Goal: Information Seeking & Learning: Check status

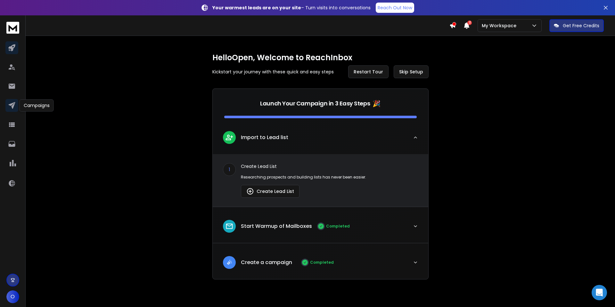
click at [9, 104] on icon at bounding box center [11, 105] width 7 height 7
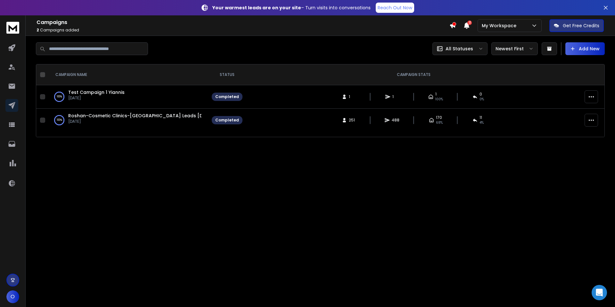
click at [110, 116] on span "Roshan-Cosmetic Clinics-[GEOGRAPHIC_DATA] Leads [DATE]" at bounding box center [140, 115] width 145 height 6
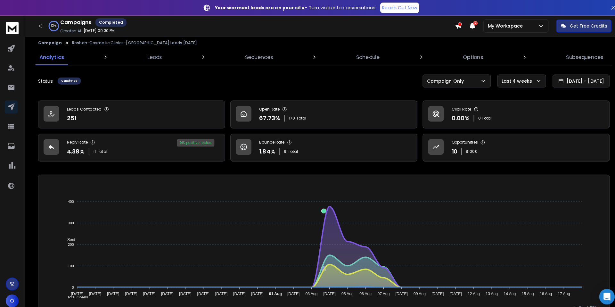
scroll to position [3, 0]
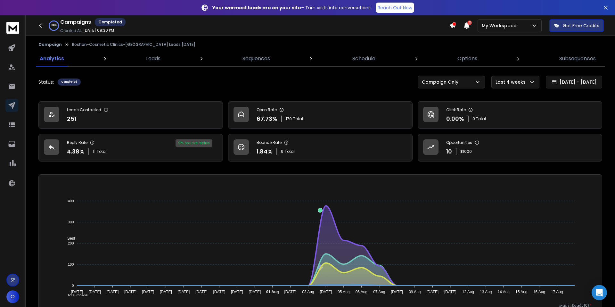
click at [188, 142] on div "91 % positive replies" at bounding box center [193, 142] width 37 height 7
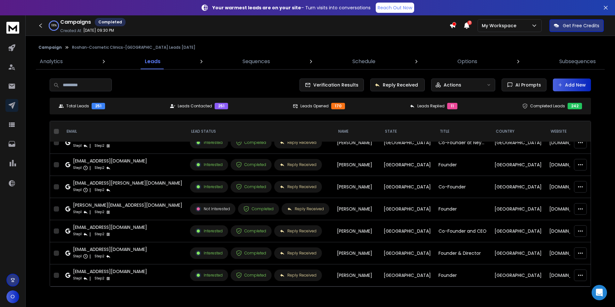
scroll to position [82, 0]
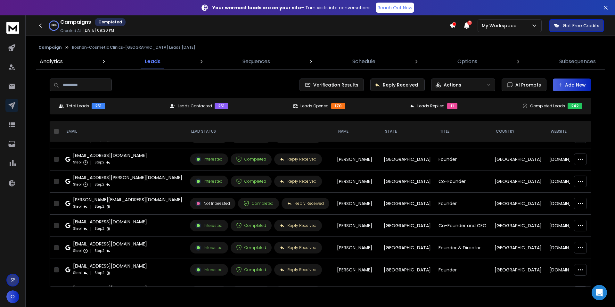
click at [58, 58] on p "Analytics" at bounding box center [51, 62] width 23 height 8
